Goal: Task Accomplishment & Management: Manage account settings

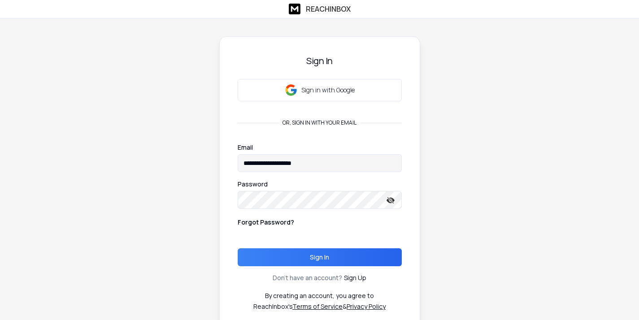
click at [355, 253] on button "Sign In" at bounding box center [320, 257] width 164 height 18
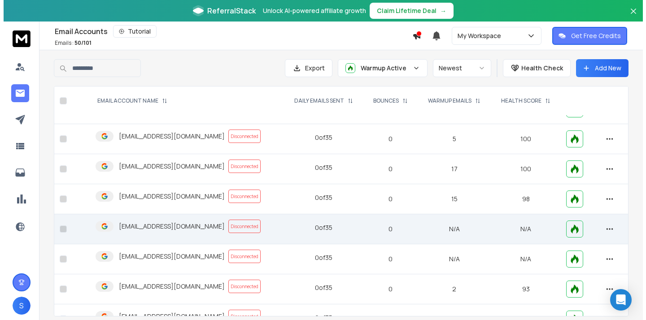
scroll to position [1323, 0]
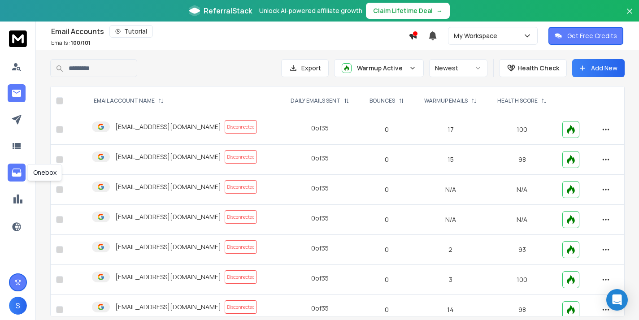
click at [14, 168] on icon at bounding box center [16, 172] width 11 height 11
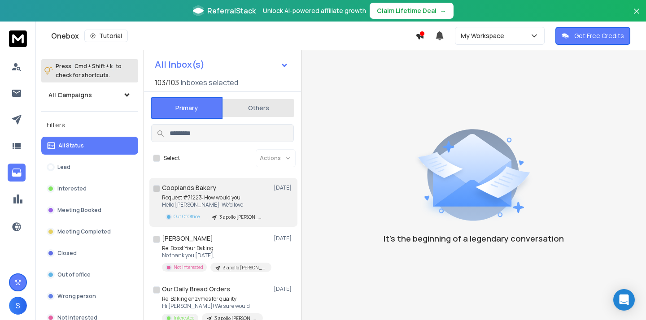
click at [248, 203] on p "Hello Tyler Sanders, We'd love" at bounding box center [215, 204] width 106 height 7
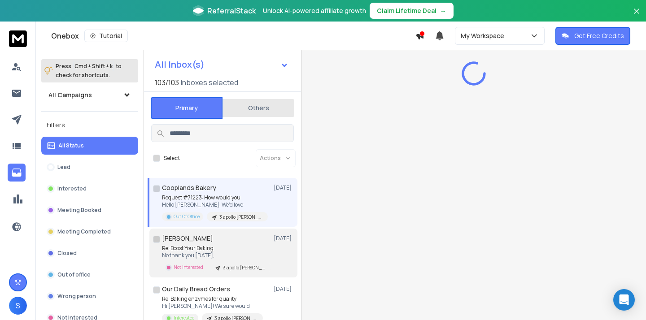
click at [252, 247] on p "Re: Boost Your Baking" at bounding box center [216, 248] width 108 height 7
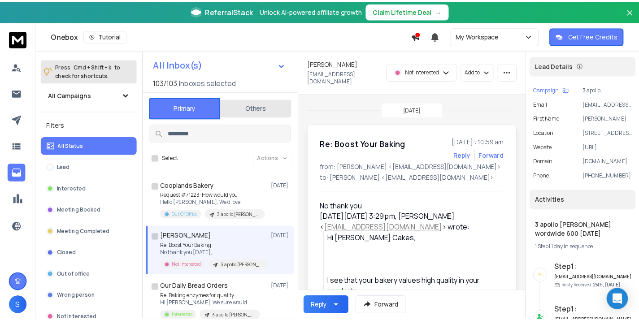
scroll to position [8, 0]
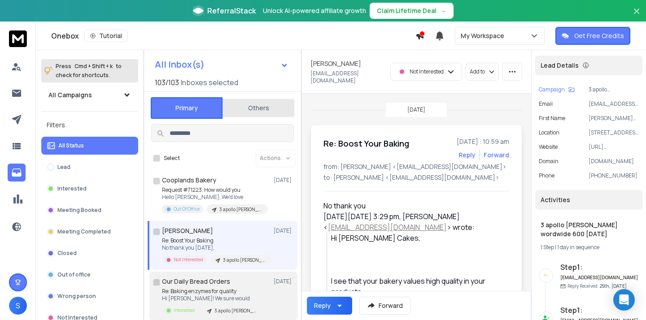
click at [247, 292] on p "Re: Baking enzymes for quality" at bounding box center [212, 291] width 101 height 7
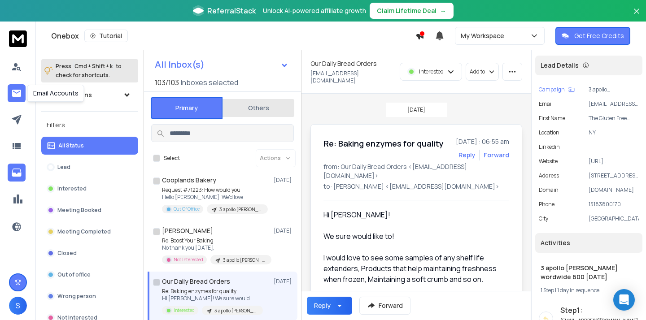
click at [13, 91] on icon at bounding box center [16, 93] width 11 height 11
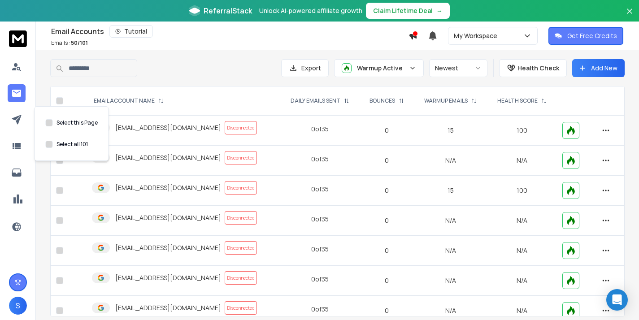
click at [59, 100] on button "Select this Page" at bounding box center [59, 100] width 7 height 7
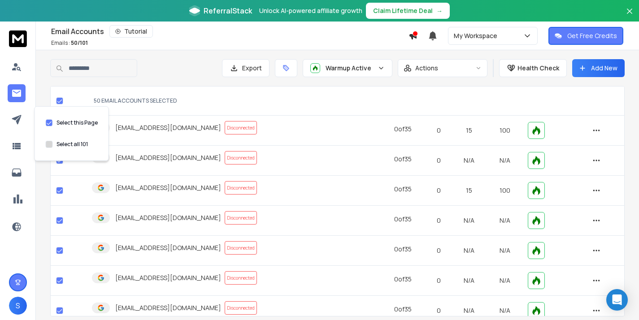
click at [60, 145] on label "Select all 101" at bounding box center [71, 144] width 31 height 7
click at [50, 145] on button "Select this Page" at bounding box center [49, 144] width 7 height 7
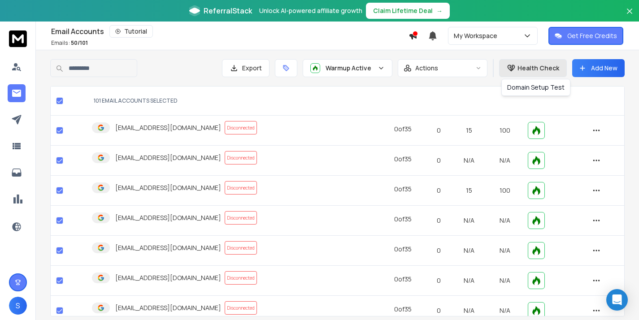
click at [543, 74] on button "Health Check" at bounding box center [533, 68] width 68 height 18
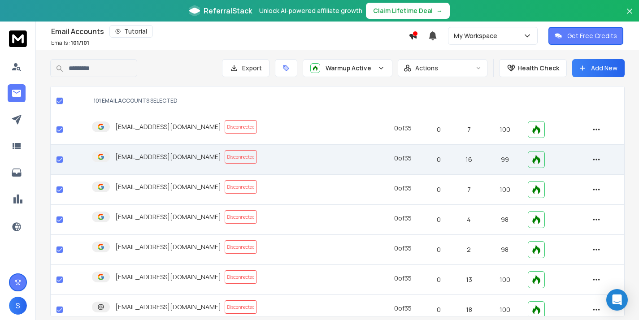
scroll to position [2840, 0]
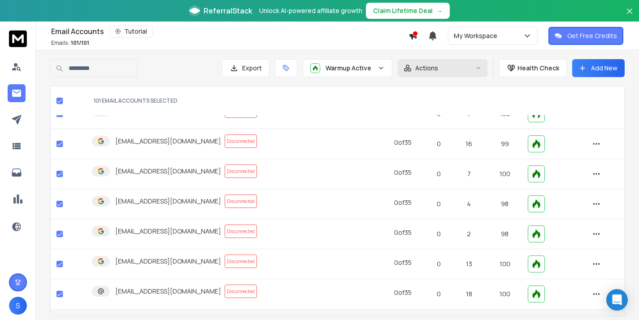
click at [441, 69] on div "Actions" at bounding box center [438, 68] width 68 height 9
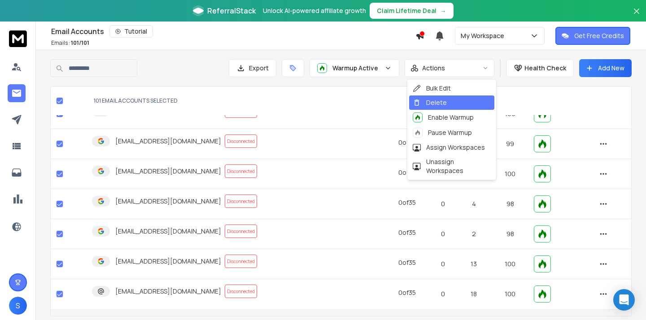
click at [437, 103] on div "Delete" at bounding box center [429, 102] width 34 height 9
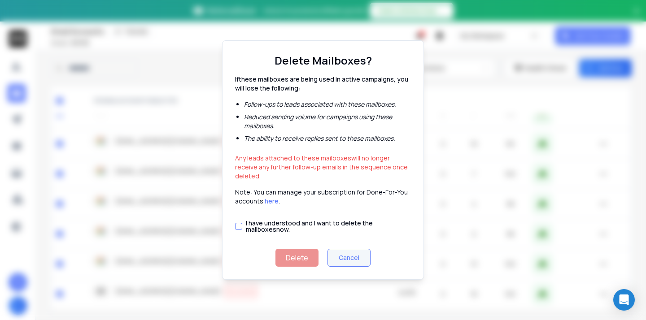
click at [360, 253] on button "Cancel" at bounding box center [348, 258] width 43 height 18
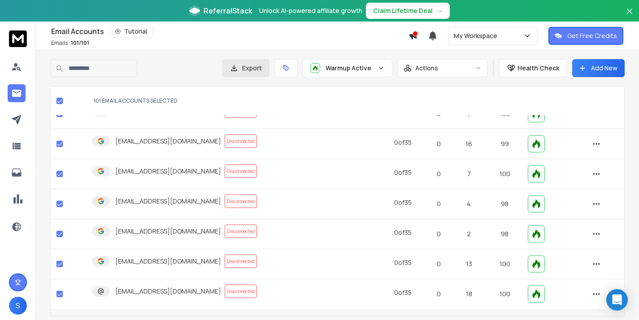
click at [248, 69] on button "Export" at bounding box center [246, 68] width 48 height 18
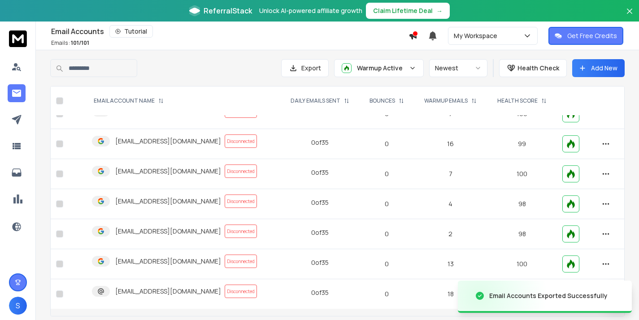
click at [509, 13] on div "ReferralStack Unlock AI-powered affiliate growth Lifetime Deals available! Clai…" at bounding box center [319, 11] width 639 height 22
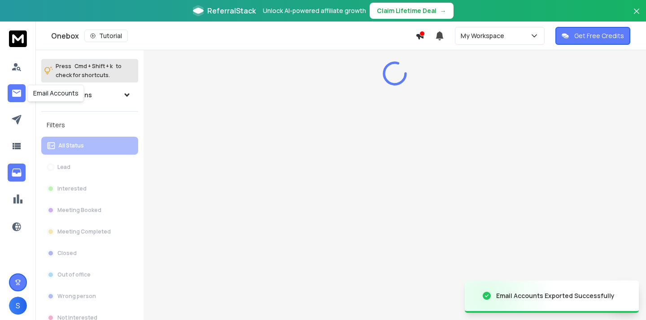
click at [14, 89] on icon at bounding box center [16, 93] width 11 height 11
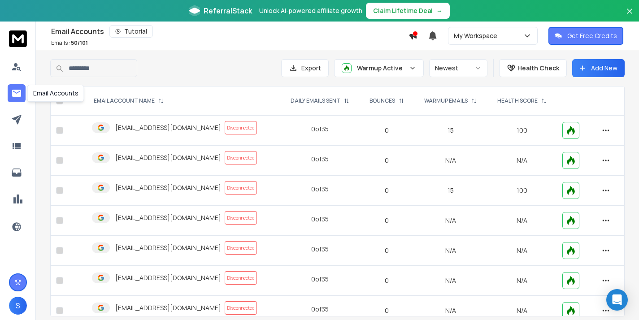
click at [87, 71] on input at bounding box center [93, 68] width 87 height 18
click at [60, 98] on button "Select this Page" at bounding box center [59, 100] width 7 height 7
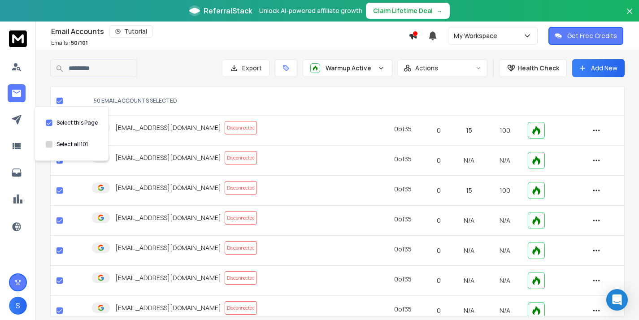
click at [49, 144] on button "Select this Page" at bounding box center [49, 144] width 7 height 7
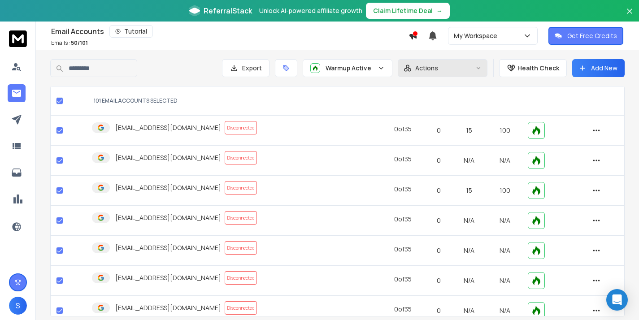
click at [471, 71] on div "Actions" at bounding box center [438, 68] width 68 height 9
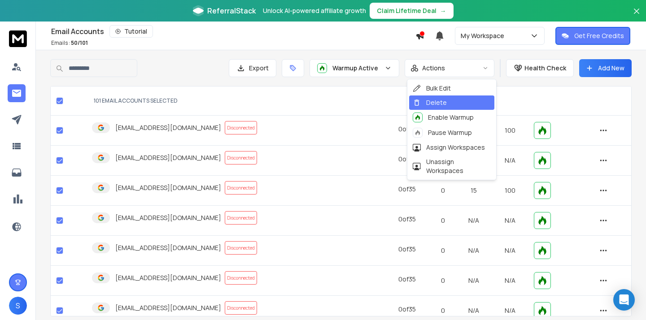
click at [459, 96] on div "Delete" at bounding box center [451, 102] width 85 height 14
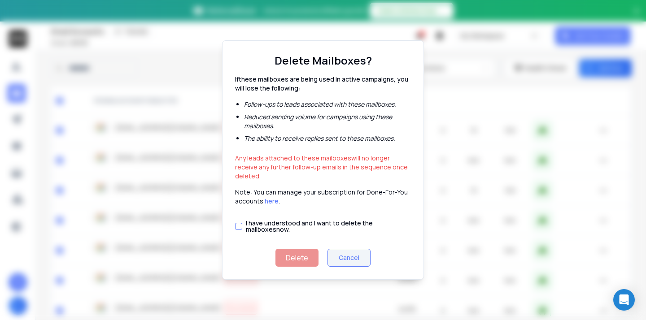
click at [314, 220] on label "I have understood and I want to delete the mailbox es now." at bounding box center [328, 226] width 165 height 13
click at [242, 223] on button "I have understood and I want to delete the mailbox es now." at bounding box center [238, 226] width 7 height 7
click at [304, 251] on button "Delete" at bounding box center [296, 258] width 43 height 18
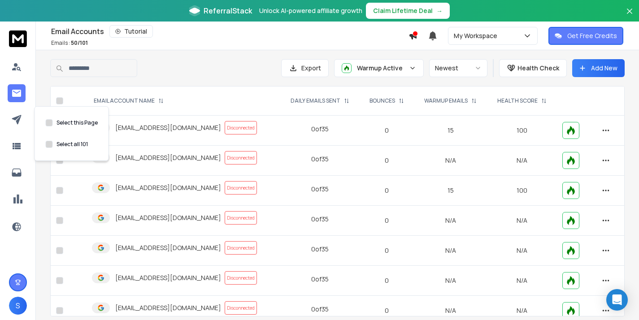
click at [62, 99] on button "Select this Page" at bounding box center [59, 100] width 7 height 7
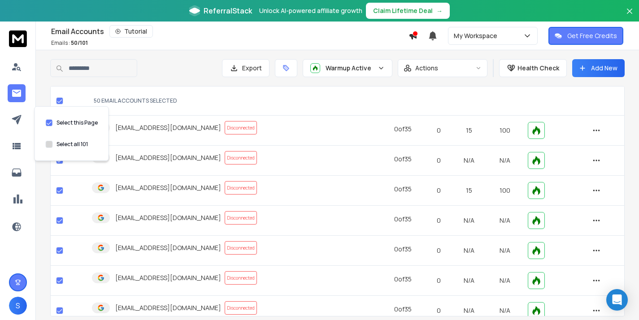
click at [56, 145] on div "Select all 101" at bounding box center [72, 144] width 52 height 7
click at [48, 144] on button "Select this Page" at bounding box center [49, 144] width 7 height 7
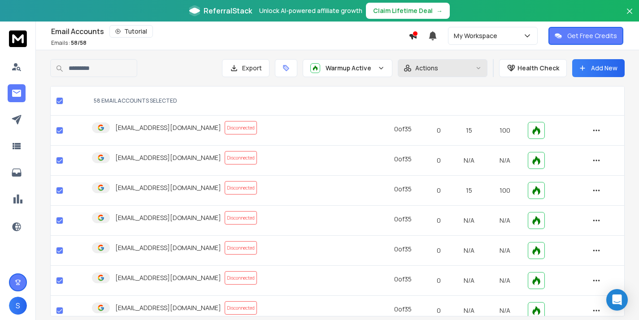
click at [463, 69] on div "Actions" at bounding box center [438, 68] width 68 height 9
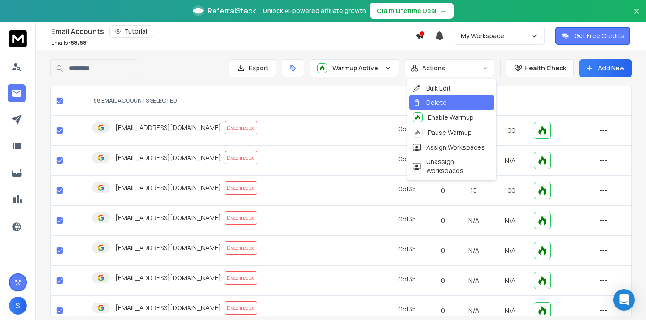
click at [461, 99] on div "Delete" at bounding box center [451, 102] width 85 height 14
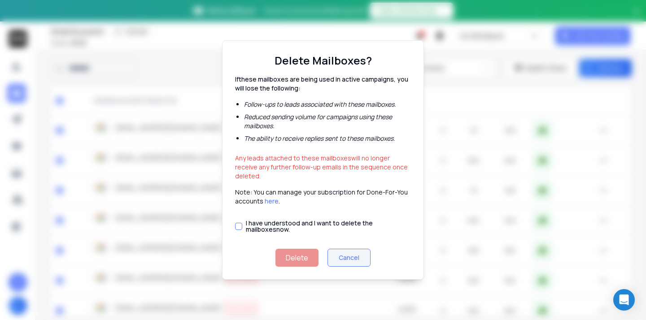
click at [312, 222] on label "I have understood and I want to delete the mailbox es now." at bounding box center [328, 226] width 165 height 13
click at [242, 223] on button "I have understood and I want to delete the mailbox es now." at bounding box center [238, 226] width 7 height 7
click at [306, 249] on button "Delete" at bounding box center [296, 258] width 43 height 18
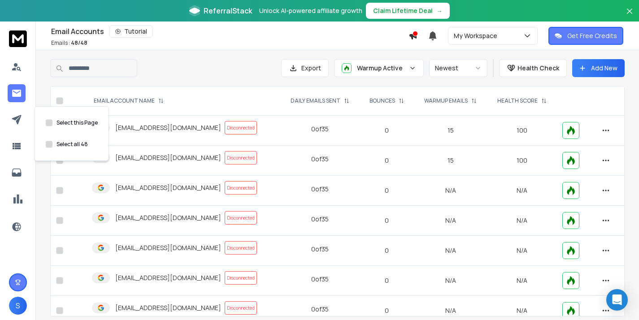
click at [60, 103] on button "Select this Page" at bounding box center [59, 100] width 7 height 7
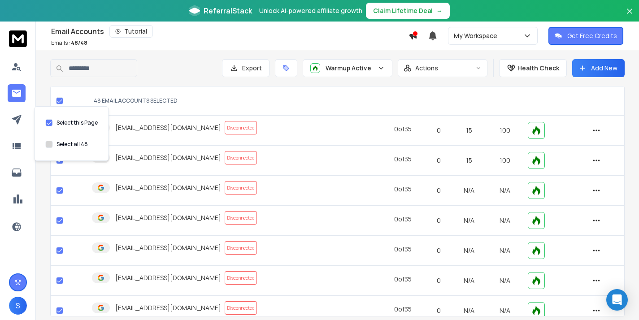
click at [72, 141] on label "Select all 48" at bounding box center [71, 144] width 31 height 7
click at [49, 145] on button "Select this Page" at bounding box center [49, 144] width 7 height 7
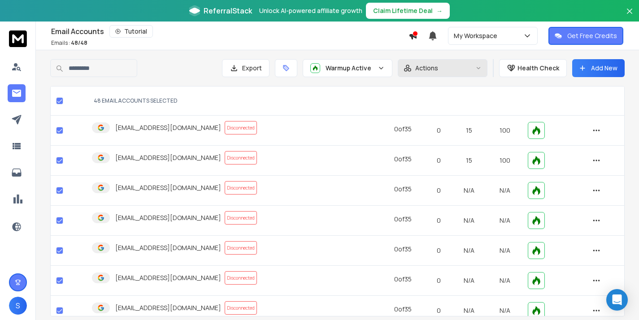
click at [438, 70] on p "Actions" at bounding box center [426, 68] width 23 height 9
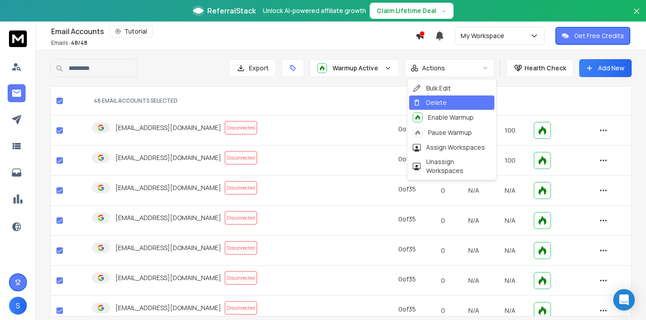
click at [453, 104] on div "Delete" at bounding box center [451, 102] width 85 height 14
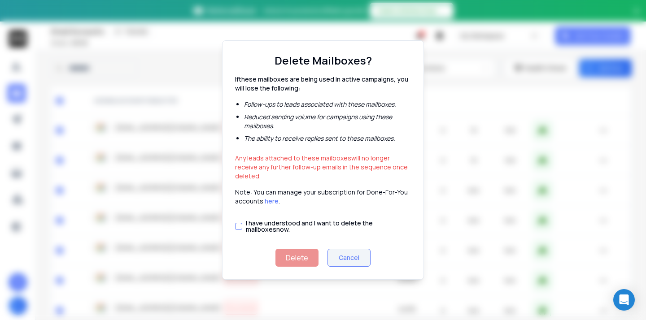
click at [278, 220] on label "I have understood and I want to delete the mailbox es now." at bounding box center [328, 226] width 165 height 13
click at [242, 223] on button "I have understood and I want to delete the mailbox es now." at bounding box center [238, 226] width 7 height 7
click at [303, 249] on button "Delete" at bounding box center [296, 258] width 43 height 18
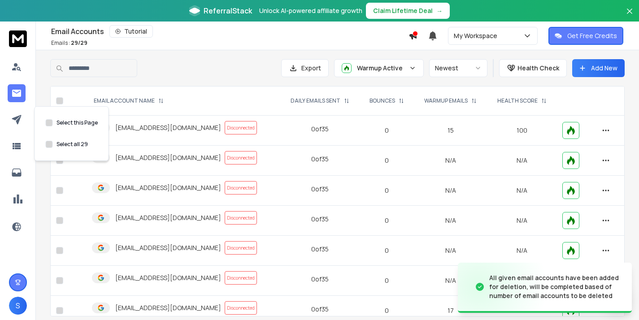
click at [59, 101] on button "Select this Page" at bounding box center [59, 100] width 7 height 7
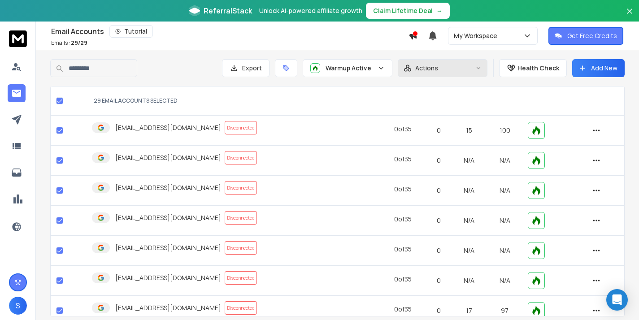
click at [445, 70] on div "Actions" at bounding box center [438, 68] width 68 height 9
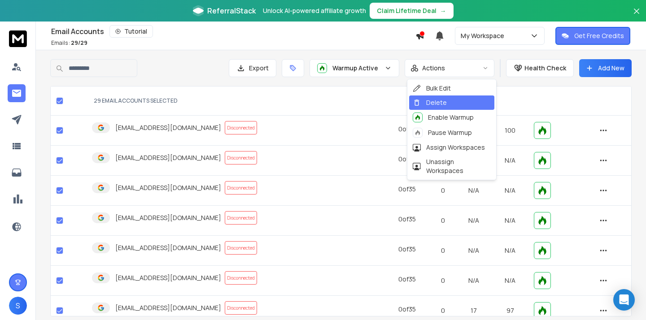
click at [451, 106] on div "Delete" at bounding box center [451, 102] width 85 height 14
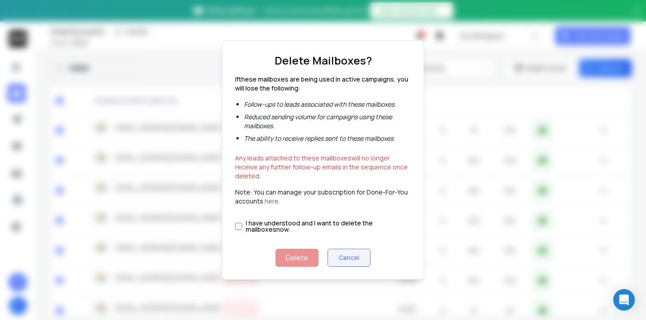
click at [317, 221] on label "I have understood and I want to delete the mailbox es now." at bounding box center [328, 226] width 165 height 13
click at [242, 223] on button "I have understood and I want to delete the mailbox es now." at bounding box center [238, 226] width 7 height 7
click at [300, 250] on button "Delete" at bounding box center [296, 258] width 43 height 18
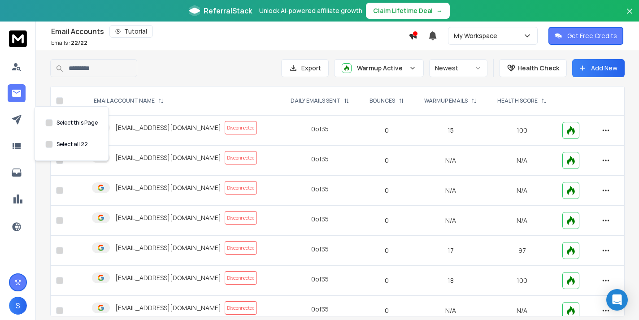
click at [59, 100] on button "Select this Page" at bounding box center [59, 100] width 7 height 7
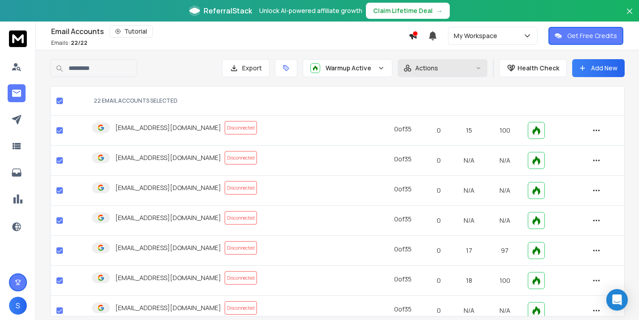
click at [452, 73] on button "Actions" at bounding box center [443, 68] width 90 height 18
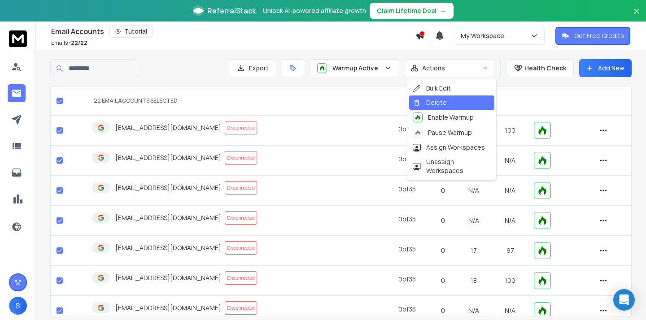
click at [449, 105] on div "Delete" at bounding box center [451, 102] width 85 height 14
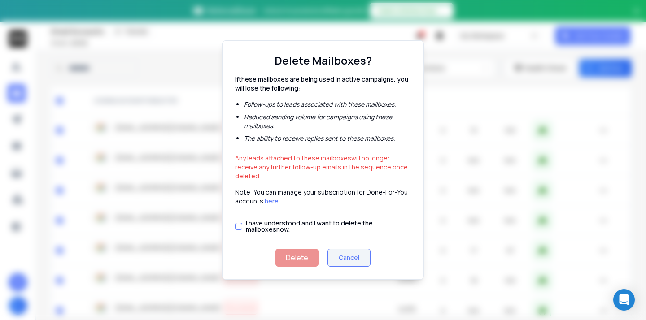
click at [271, 220] on label "I have understood and I want to delete the mailbox es now." at bounding box center [328, 226] width 165 height 13
click at [242, 223] on button "I have understood and I want to delete the mailbox es now." at bounding box center [238, 226] width 7 height 7
click at [285, 251] on button "Delete" at bounding box center [296, 258] width 43 height 18
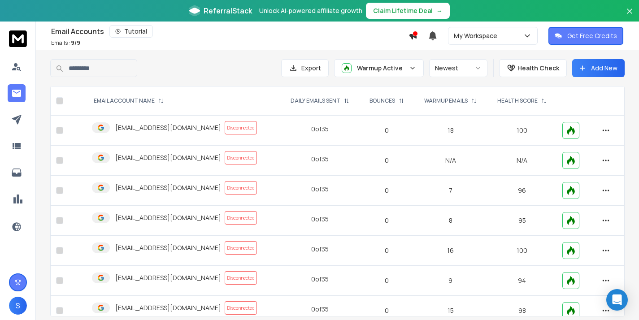
click at [57, 94] on th at bounding box center [69, 101] width 36 height 29
click at [59, 100] on button "Select this Page" at bounding box center [59, 100] width 7 height 7
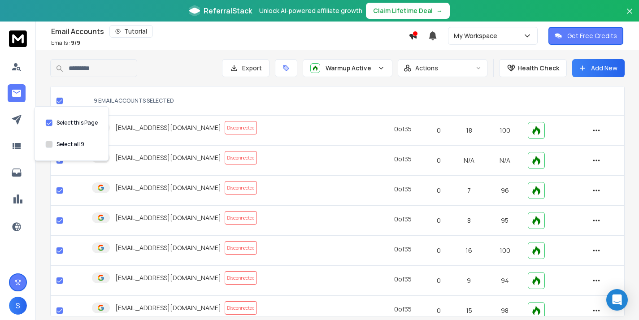
click at [67, 142] on label "Select all 9" at bounding box center [70, 144] width 28 height 7
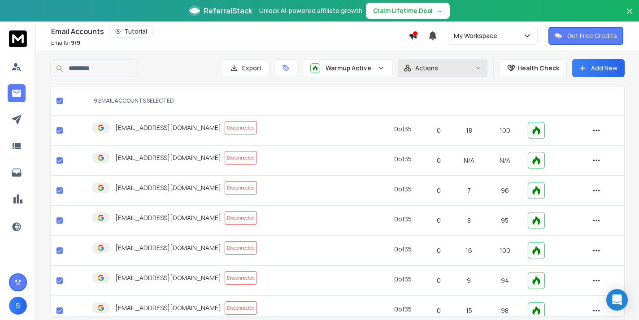
click at [456, 75] on button "Actions" at bounding box center [443, 68] width 90 height 18
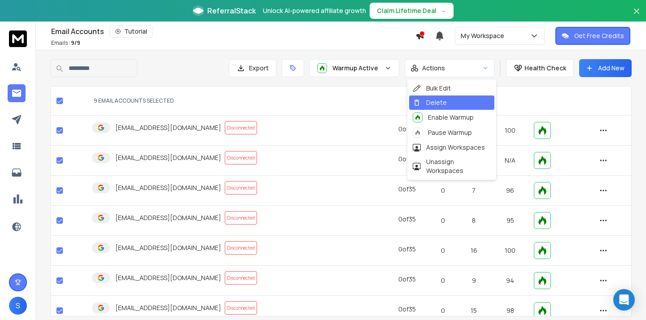
click at [451, 100] on div "Delete" at bounding box center [451, 102] width 85 height 14
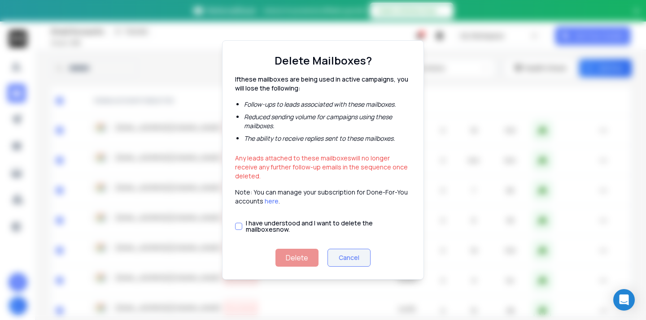
click at [281, 220] on label "I have understood and I want to delete the mailbox es now." at bounding box center [328, 226] width 165 height 13
click at [242, 223] on button "I have understood and I want to delete the mailbox es now." at bounding box center [238, 226] width 7 height 7
click at [300, 251] on button "Delete" at bounding box center [296, 258] width 43 height 18
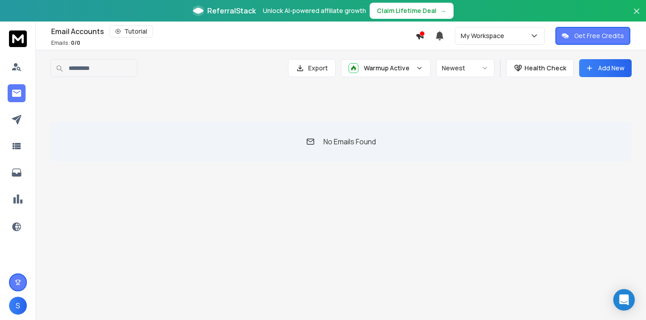
click at [613, 74] on button "Add New" at bounding box center [605, 68] width 52 height 18
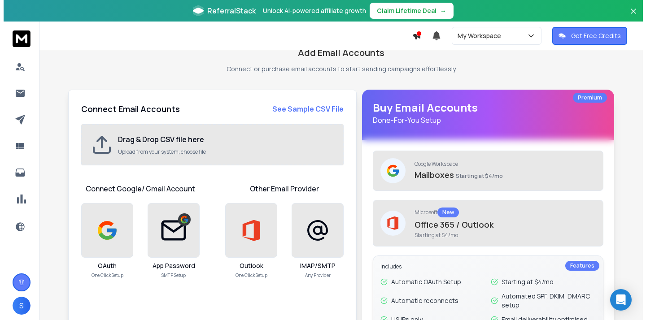
scroll to position [13, 0]
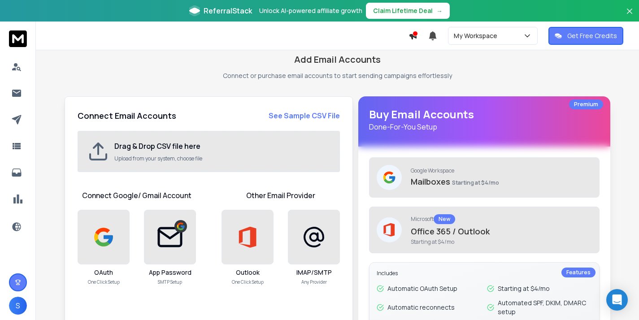
click at [170, 243] on icon at bounding box center [169, 237] width 27 height 27
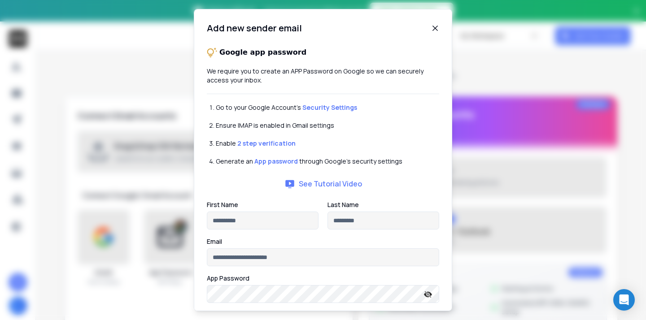
click at [333, 186] on link "See Tutorial Video" at bounding box center [323, 183] width 78 height 11
click at [438, 25] on icon at bounding box center [435, 28] width 8 height 8
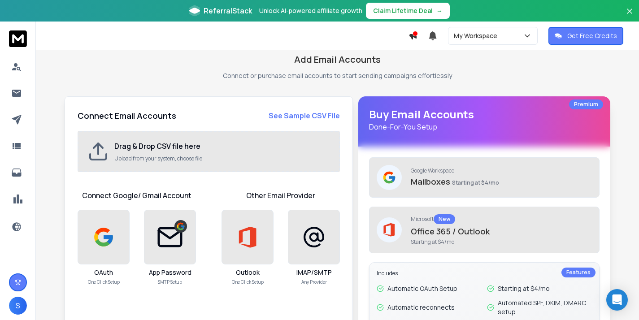
click at [312, 117] on strong "See Sample CSV File" at bounding box center [304, 116] width 71 height 10
click at [182, 219] on div at bounding box center [170, 237] width 52 height 55
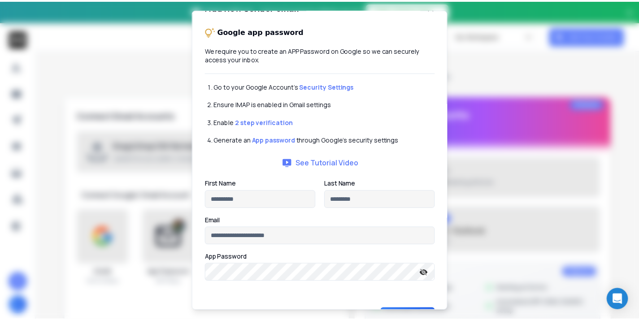
scroll to position [0, 0]
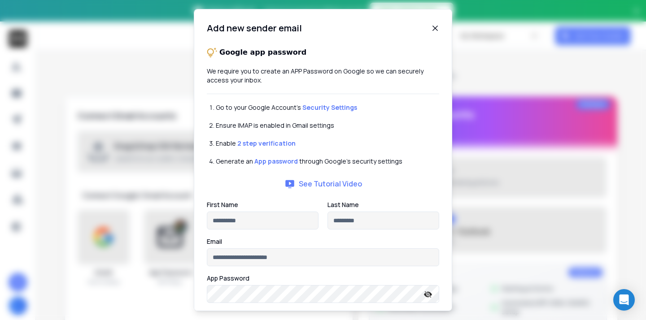
click at [171, 181] on div "Add new sender email Google app password We require you to create an APP Passwo…" at bounding box center [323, 160] width 646 height 320
click at [434, 27] on icon at bounding box center [435, 28] width 8 height 8
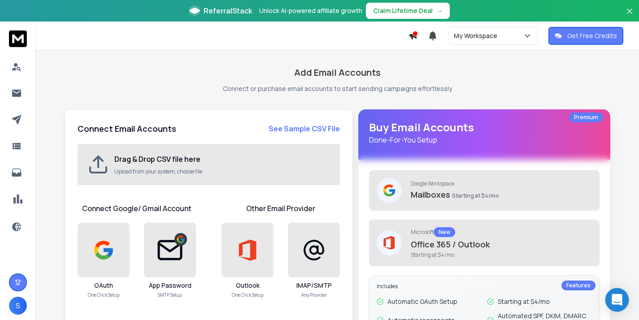
click at [621, 298] on div "Open Intercom Messenger" at bounding box center [617, 300] width 24 height 24
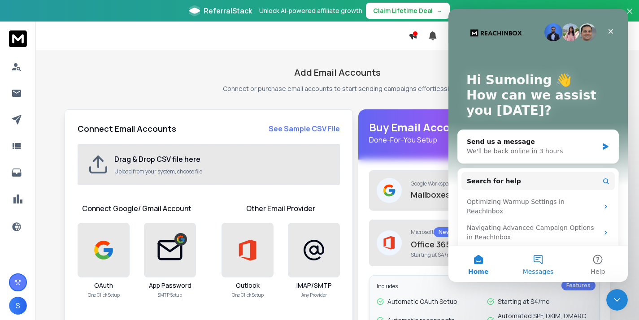
click at [545, 265] on button "Messages" at bounding box center [538, 264] width 60 height 36
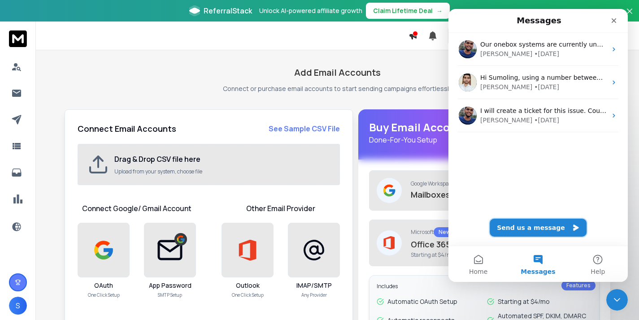
click at [537, 226] on button "Send us a message" at bounding box center [538, 228] width 97 height 18
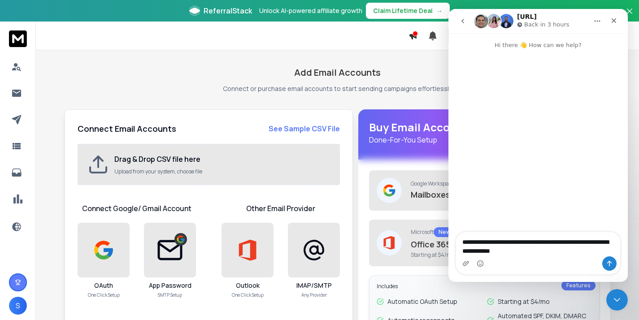
type textarea "**********"
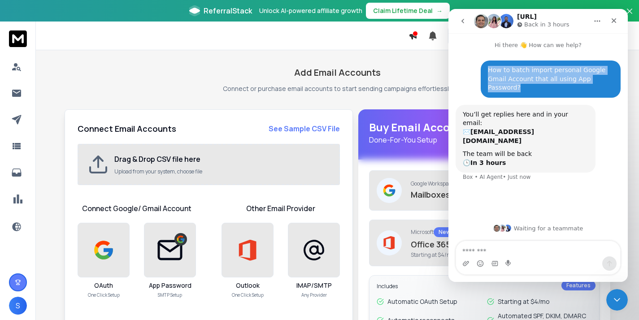
drag, startPoint x: 536, startPoint y: 88, endPoint x: 552, endPoint y: 15, distance: 74.8
click at [471, 73] on div "How to batch import personal Google Gmail Account that all using App Password? …" at bounding box center [538, 83] width 165 height 44
copy div "How to batch import personal Google Gmail Account that all using App Password?"
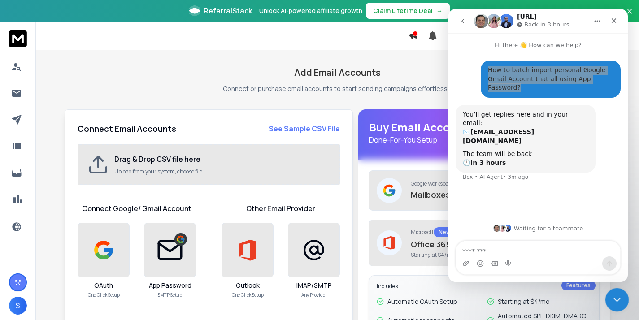
click at [622, 300] on div "Close Intercom Messenger" at bounding box center [616, 299] width 22 height 22
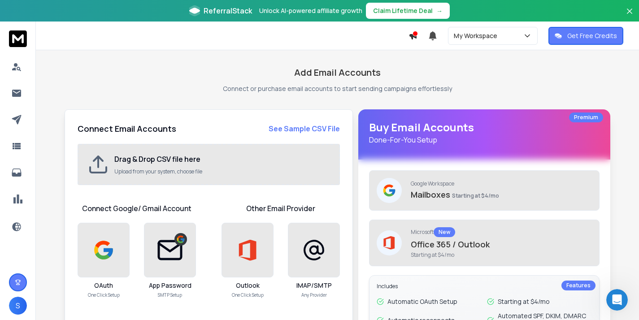
scroll to position [60, 0]
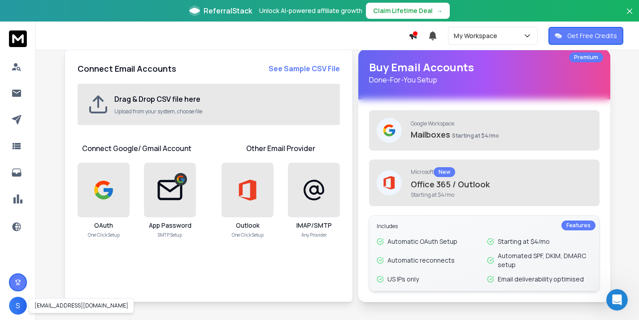
click at [18, 307] on span "S" at bounding box center [18, 306] width 18 height 18
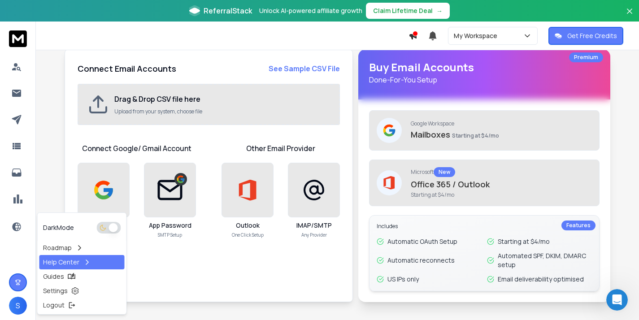
click at [75, 258] on p "Help Center" at bounding box center [61, 262] width 36 height 9
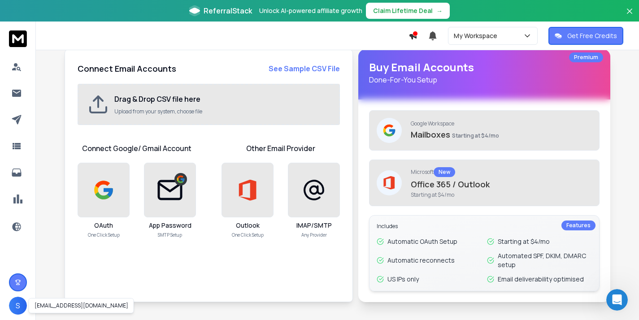
click at [14, 307] on span "S" at bounding box center [18, 306] width 18 height 18
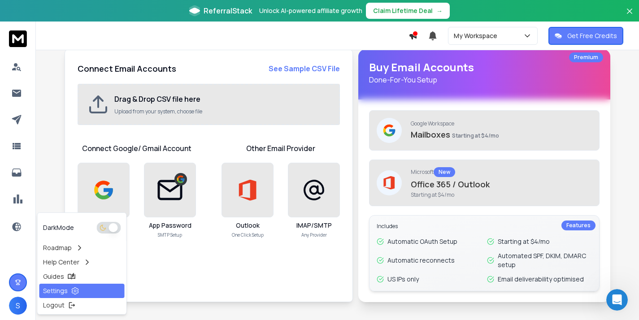
click at [58, 291] on p "Settings" at bounding box center [55, 290] width 25 height 9
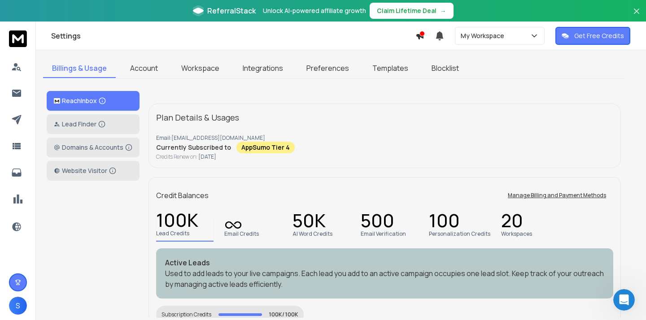
click at [104, 150] on button "Domains & Accounts" at bounding box center [93, 148] width 93 height 20
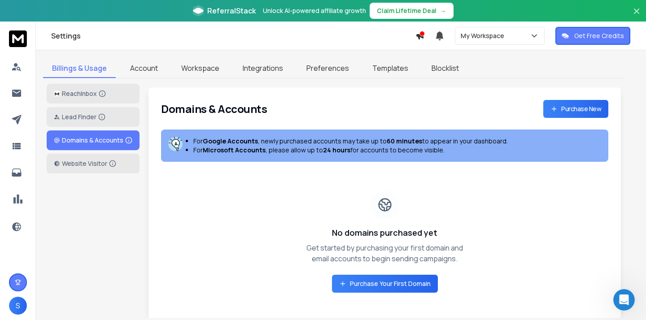
scroll to position [16, 0]
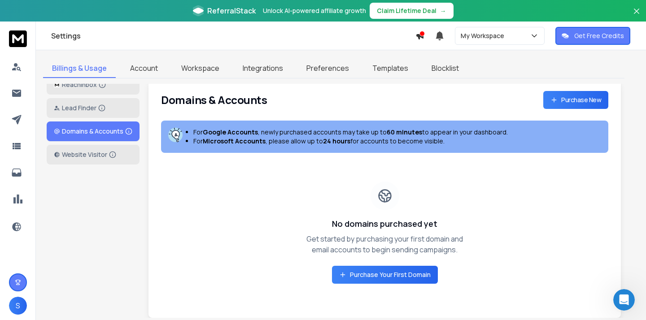
click at [84, 158] on button "Website Visitor" at bounding box center [93, 155] width 93 height 20
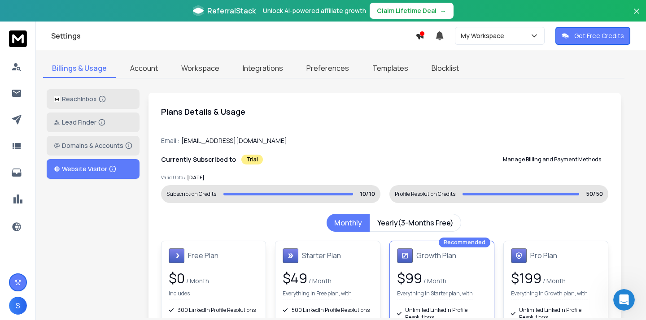
scroll to position [0, 0]
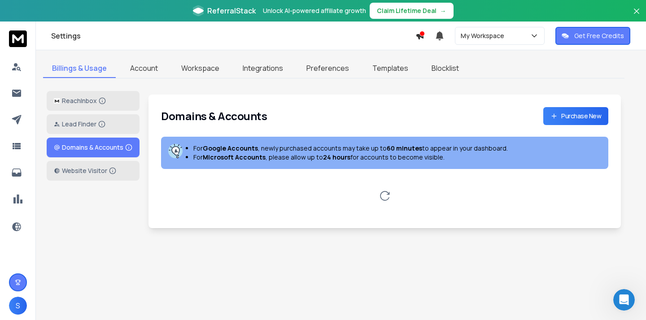
click at [96, 140] on button "Domains & Accounts" at bounding box center [93, 148] width 93 height 20
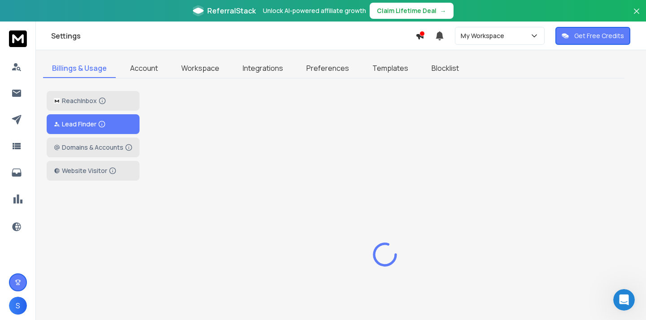
click at [95, 129] on button "Lead Finder" at bounding box center [93, 124] width 93 height 20
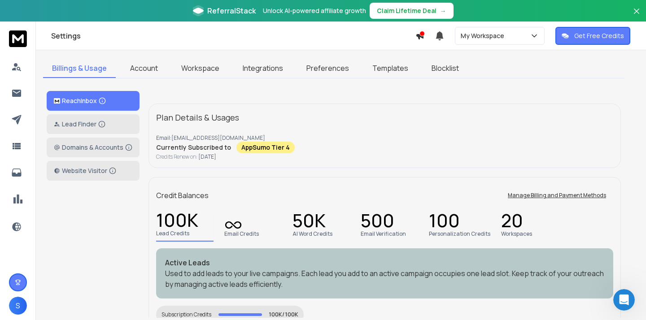
click at [95, 104] on button "ReachInbox" at bounding box center [93, 101] width 93 height 20
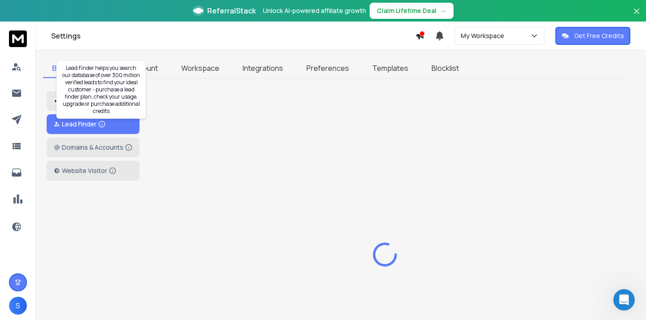
click at [101, 121] on circle "button" at bounding box center [102, 124] width 6 height 6
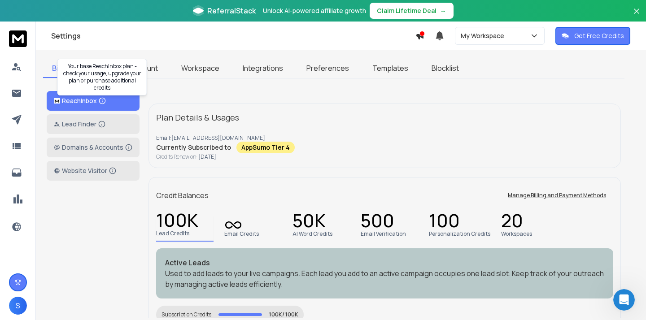
click at [102, 103] on icon "button" at bounding box center [102, 100] width 7 height 7
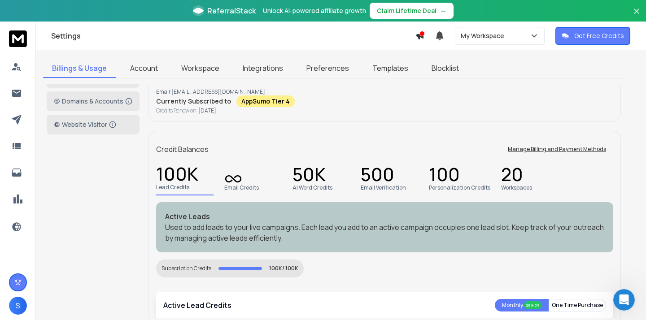
scroll to position [49, 0]
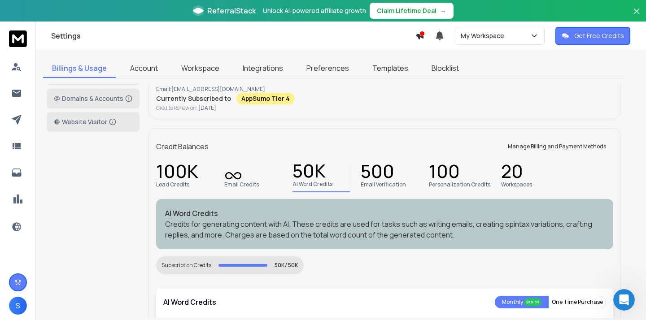
click at [313, 176] on p "50K" at bounding box center [308, 172] width 33 height 13
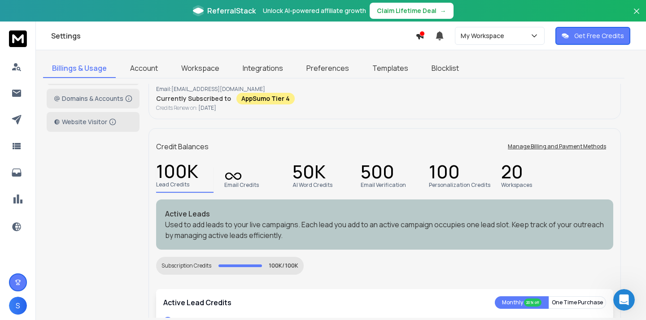
click at [176, 171] on p "100K" at bounding box center [177, 173] width 42 height 13
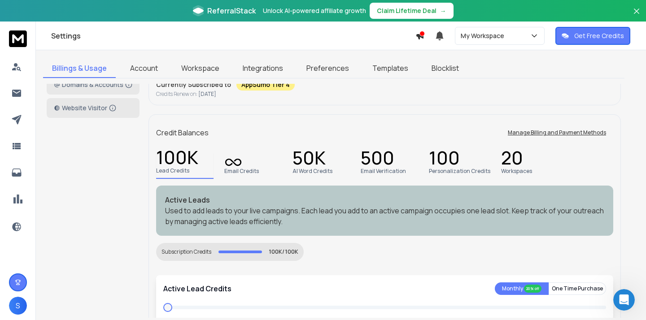
scroll to position [115, 0]
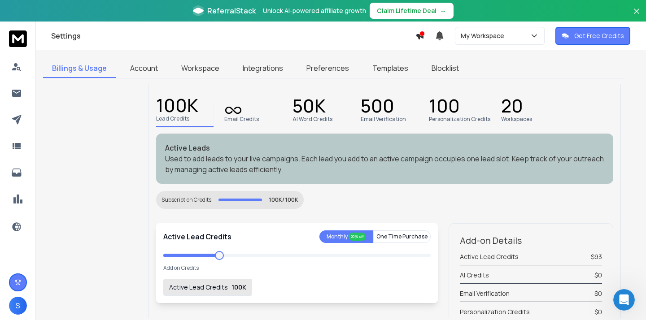
click at [224, 258] on span at bounding box center [219, 255] width 9 height 9
drag, startPoint x: 247, startPoint y: 258, endPoint x: 254, endPoint y: 258, distance: 6.7
click at [290, 259] on div "Add on Credits Active Lead Credits 100K" at bounding box center [296, 272] width 267 height 48
click at [430, 253] on span at bounding box center [425, 255] width 9 height 9
click at [218, 256] on span at bounding box center [219, 255] width 9 height 9
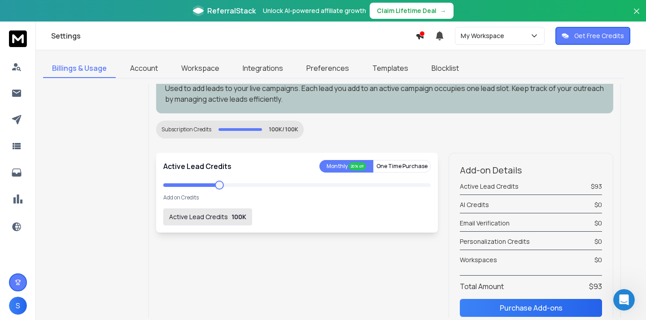
scroll to position [42, 0]
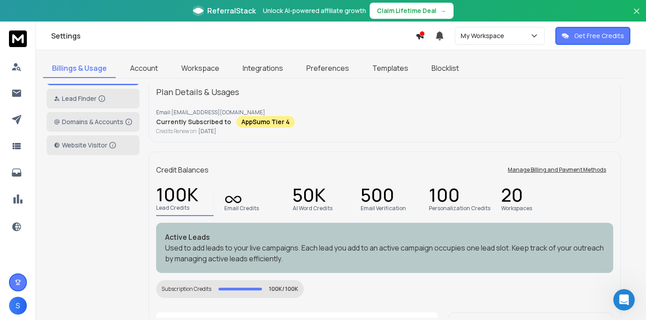
click at [258, 191] on button "Email Credits" at bounding box center [252, 203] width 57 height 25
click at [308, 208] on p "AI Word Credits" at bounding box center [312, 207] width 40 height 7
click at [371, 200] on p "500" at bounding box center [377, 195] width 34 height 13
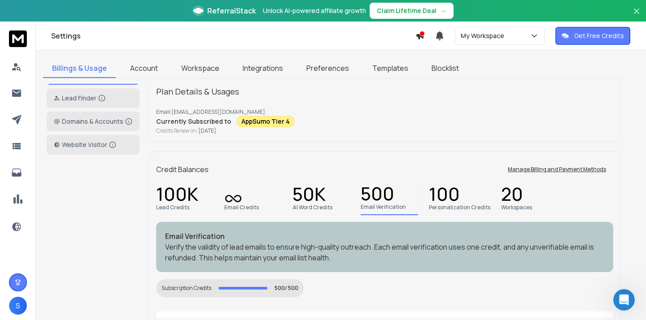
click at [440, 209] on p "Personalization Credits" at bounding box center [459, 207] width 61 height 7
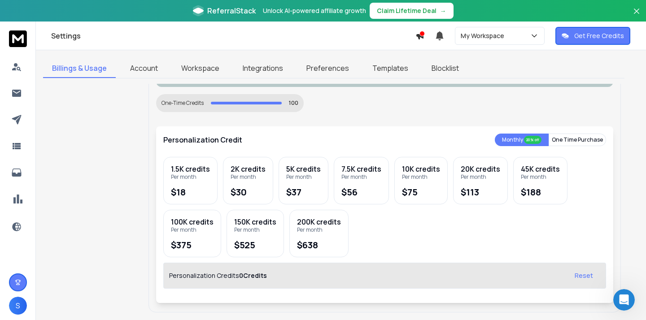
scroll to position [0, 0]
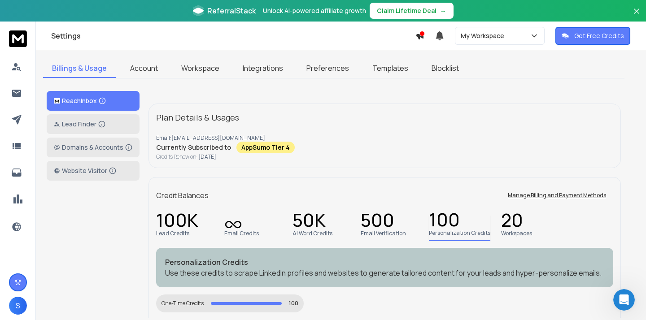
click at [504, 226] on p "20" at bounding box center [512, 222] width 22 height 13
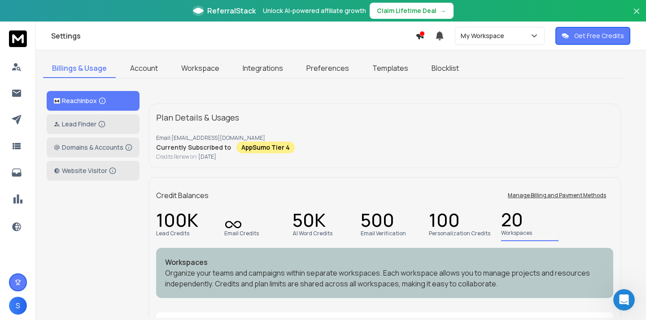
click at [143, 70] on link "Account" at bounding box center [144, 68] width 46 height 19
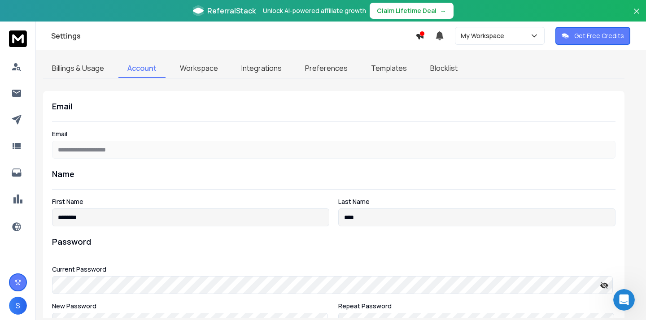
click at [397, 75] on link "Templates" at bounding box center [389, 68] width 54 height 19
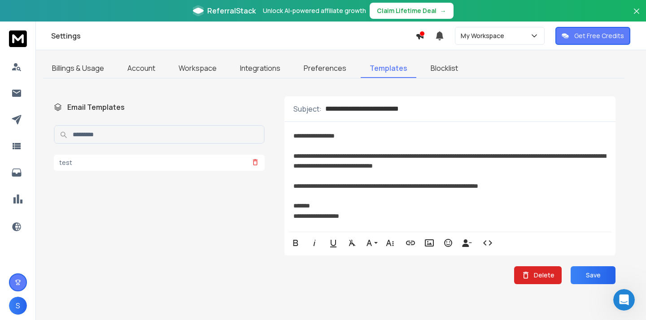
click at [441, 75] on link "Blocklist" at bounding box center [443, 68] width 45 height 19
